Goal: Task Accomplishment & Management: Manage account settings

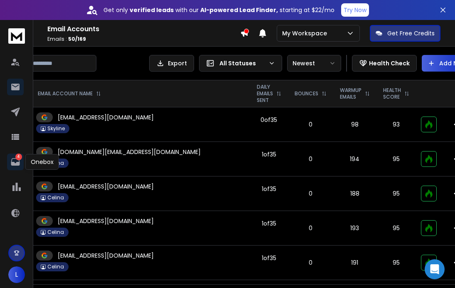
click at [17, 160] on p "4" at bounding box center [18, 156] width 7 height 7
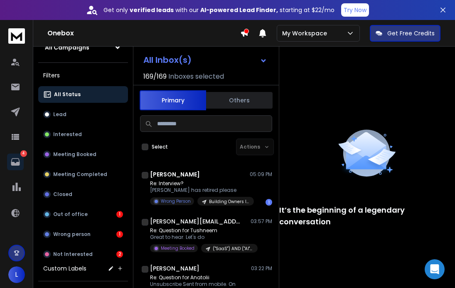
scroll to position [42, 0]
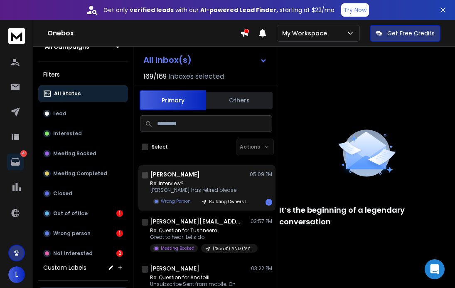
click at [157, 179] on div "[PERSON_NAME] 05:09 PM Re: Interview? [PERSON_NAME] has retired please Wrong Pe…" at bounding box center [211, 187] width 122 height 35
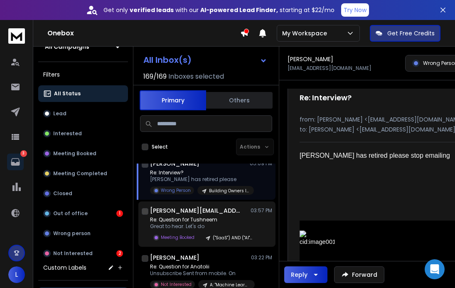
scroll to position [14, 0]
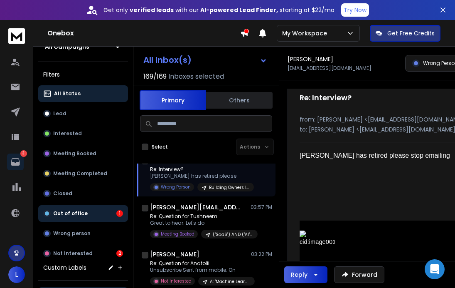
click at [84, 213] on p "Out of office" at bounding box center [70, 213] width 35 height 7
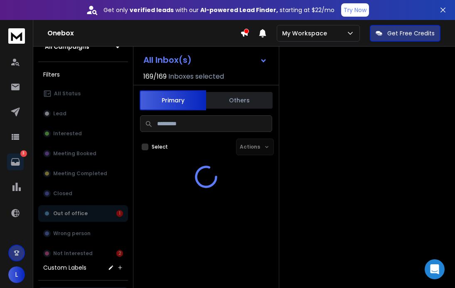
scroll to position [0, 0]
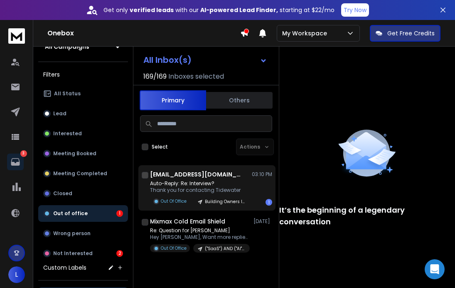
click at [188, 187] on p "Thank you for contacting Tidewater" at bounding box center [200, 190] width 100 height 7
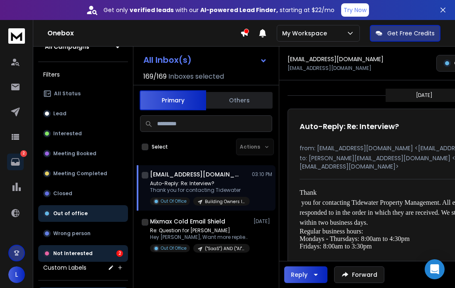
click at [76, 247] on button "Not Interested 2" at bounding box center [83, 253] width 90 height 17
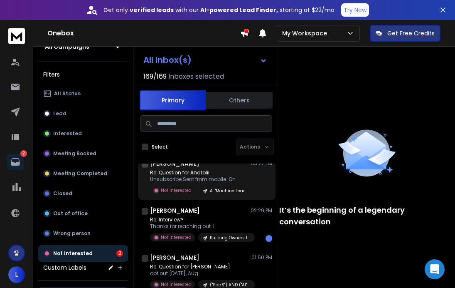
scroll to position [17, 0]
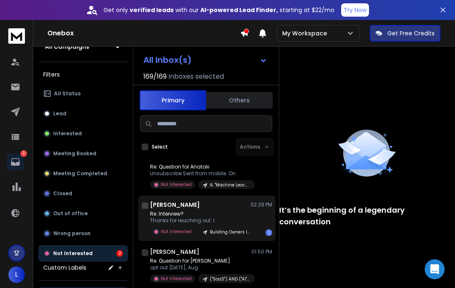
click at [173, 204] on h1 "[PERSON_NAME]" at bounding box center [175, 204] width 50 height 8
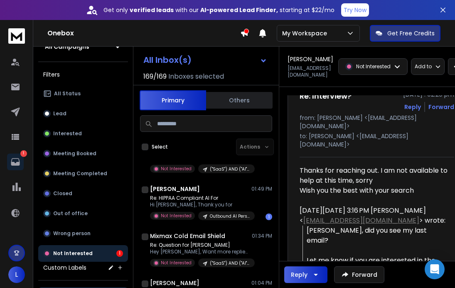
scroll to position [145, 0]
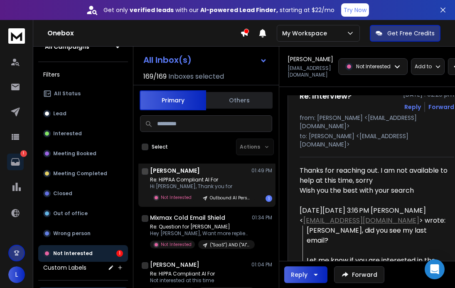
click at [169, 176] on p "Re: HIPPAA Compliant AI For" at bounding box center [200, 179] width 100 height 7
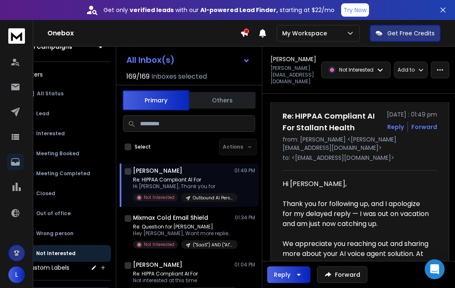
scroll to position [0, 0]
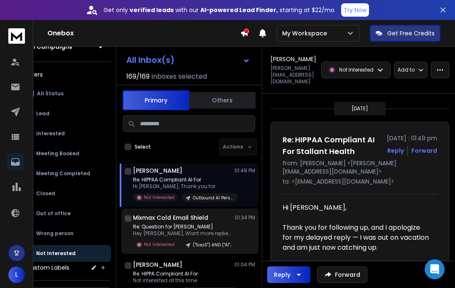
click at [155, 224] on p "Re: Question for [PERSON_NAME]" at bounding box center [183, 226] width 100 height 7
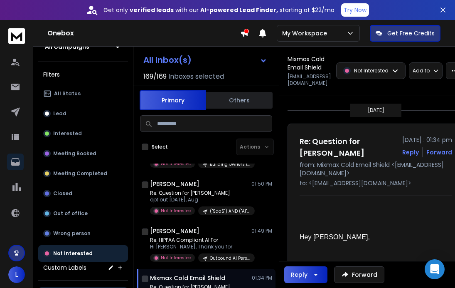
scroll to position [61, 0]
